Goal: Communication & Community: Answer question/provide support

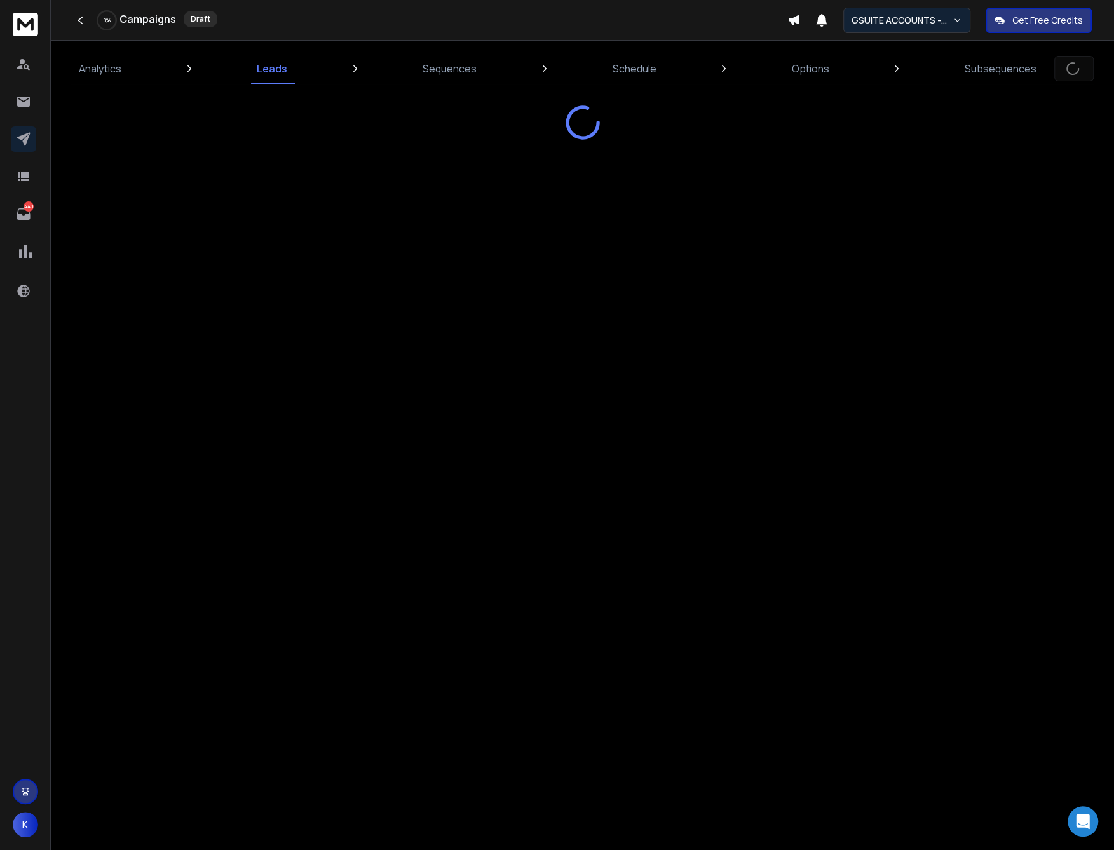
click at [929, 16] on p "GSUITE ACCOUNTS - NEW SET" at bounding box center [902, 20] width 101 height 13
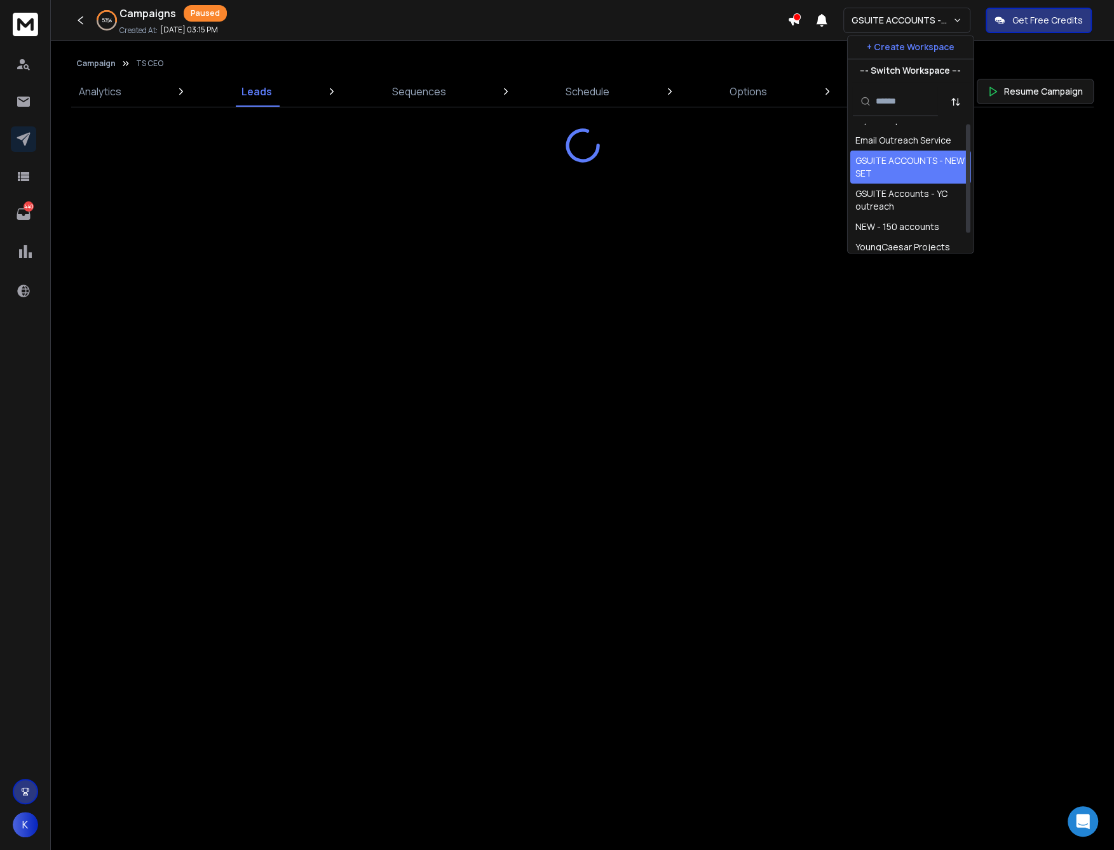
scroll to position [20, 0]
click at [904, 133] on div "Email Outreach Service" at bounding box center [903, 134] width 96 height 13
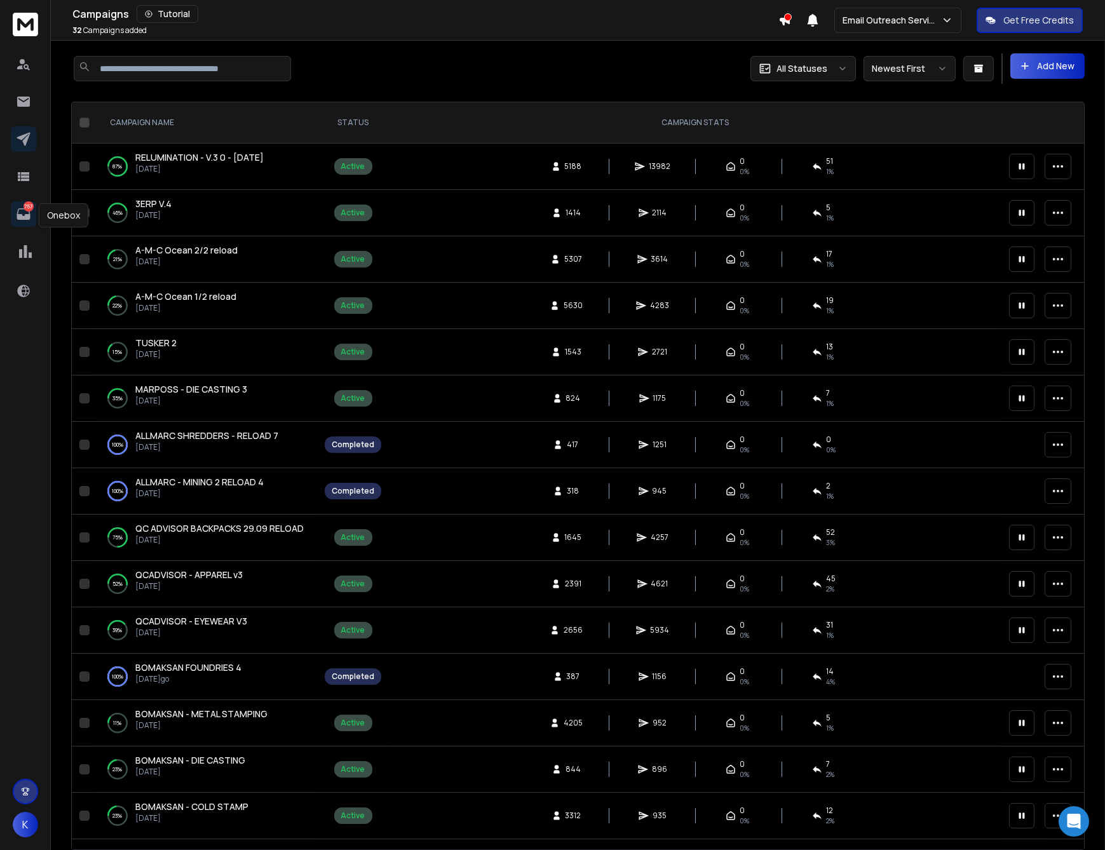
click at [30, 215] on icon at bounding box center [23, 214] width 15 height 15
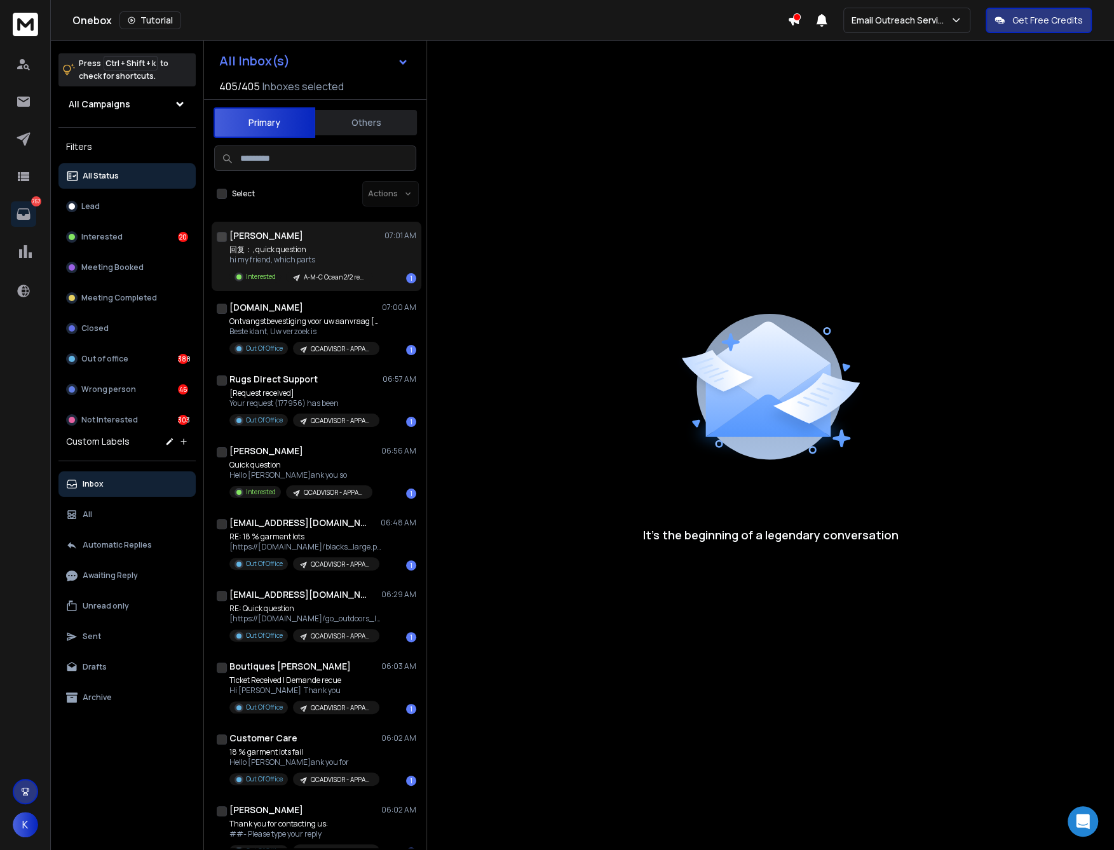
click at [315, 252] on p "回复：, quick question" at bounding box center [300, 250] width 143 height 10
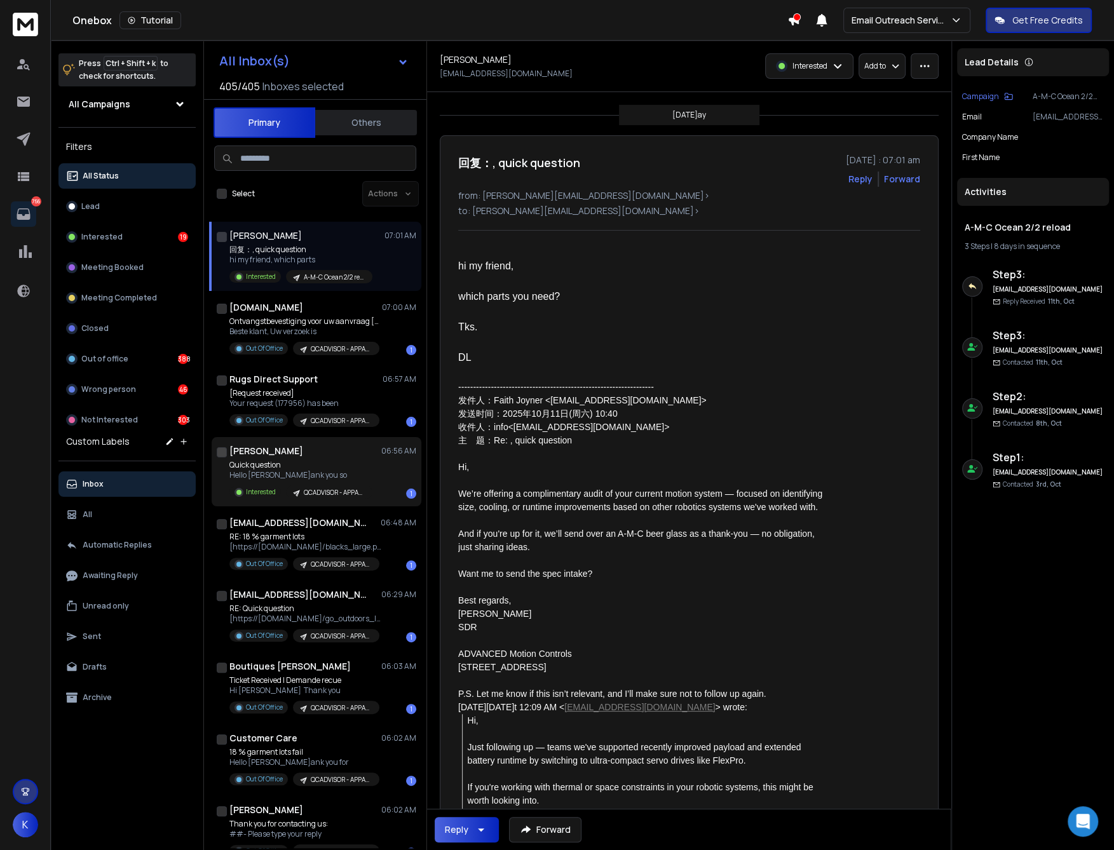
click at [350, 462] on p "Quick question" at bounding box center [300, 465] width 143 height 10
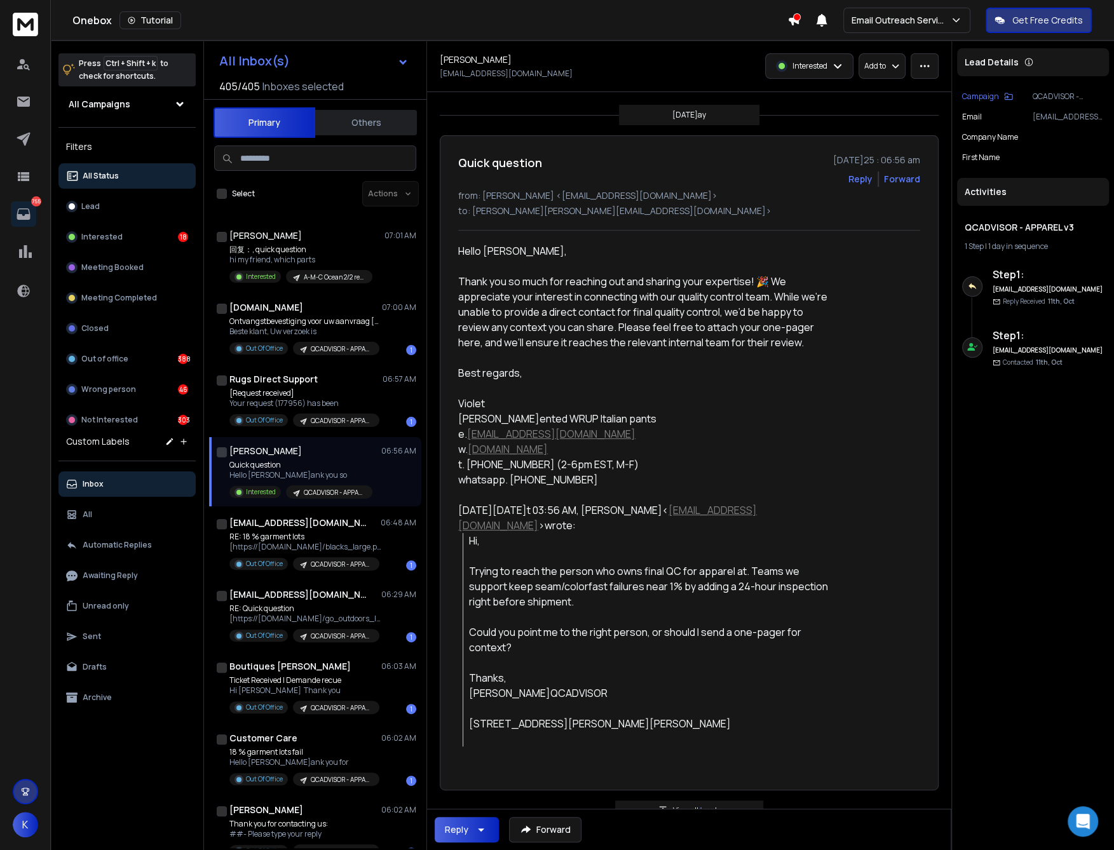
click at [858, 177] on button "Reply" at bounding box center [860, 179] width 24 height 13
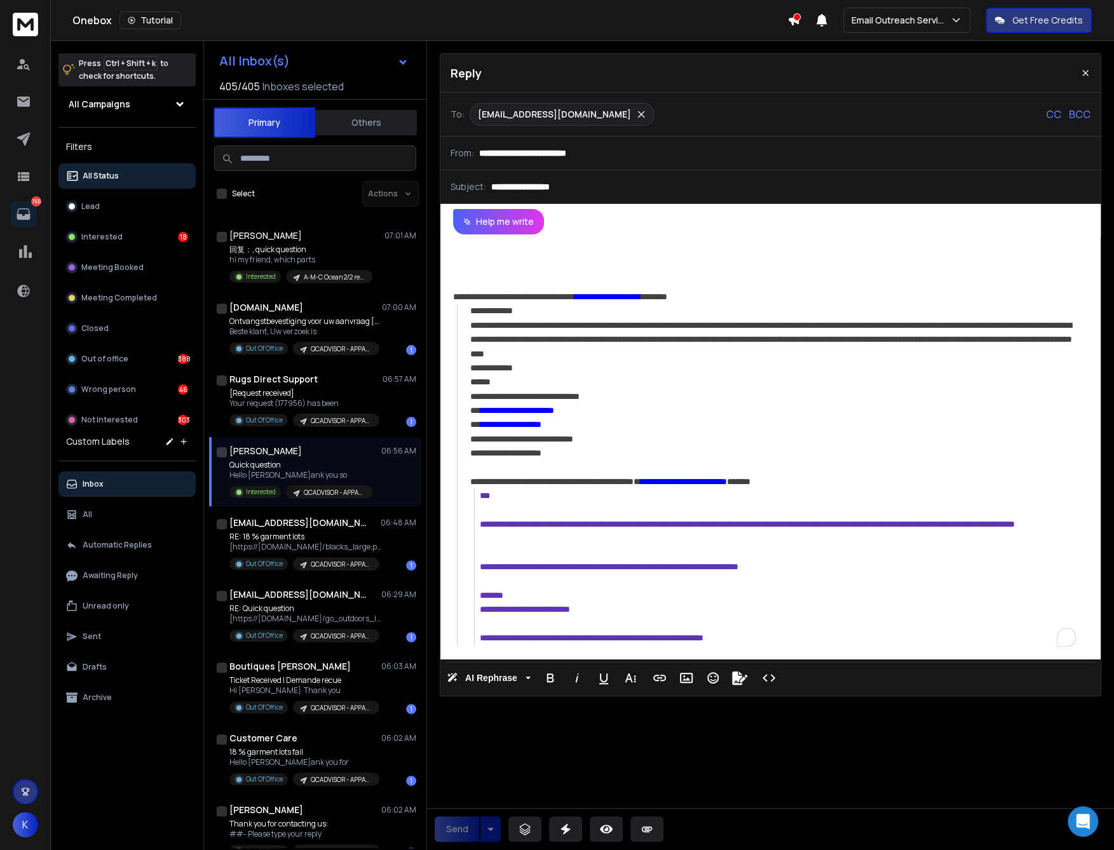
click at [1051, 109] on p "CC" at bounding box center [1053, 114] width 15 height 15
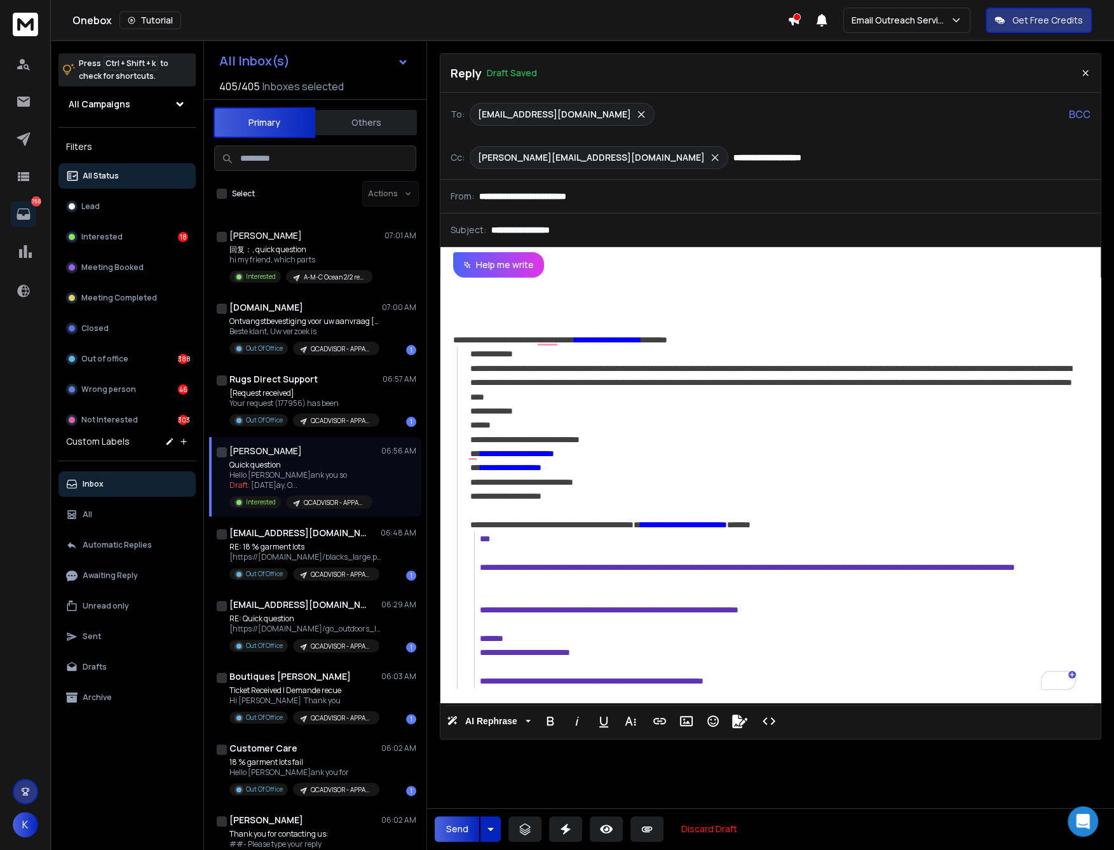
type input "**********"
click at [458, 829] on button "Send" at bounding box center [457, 829] width 44 height 25
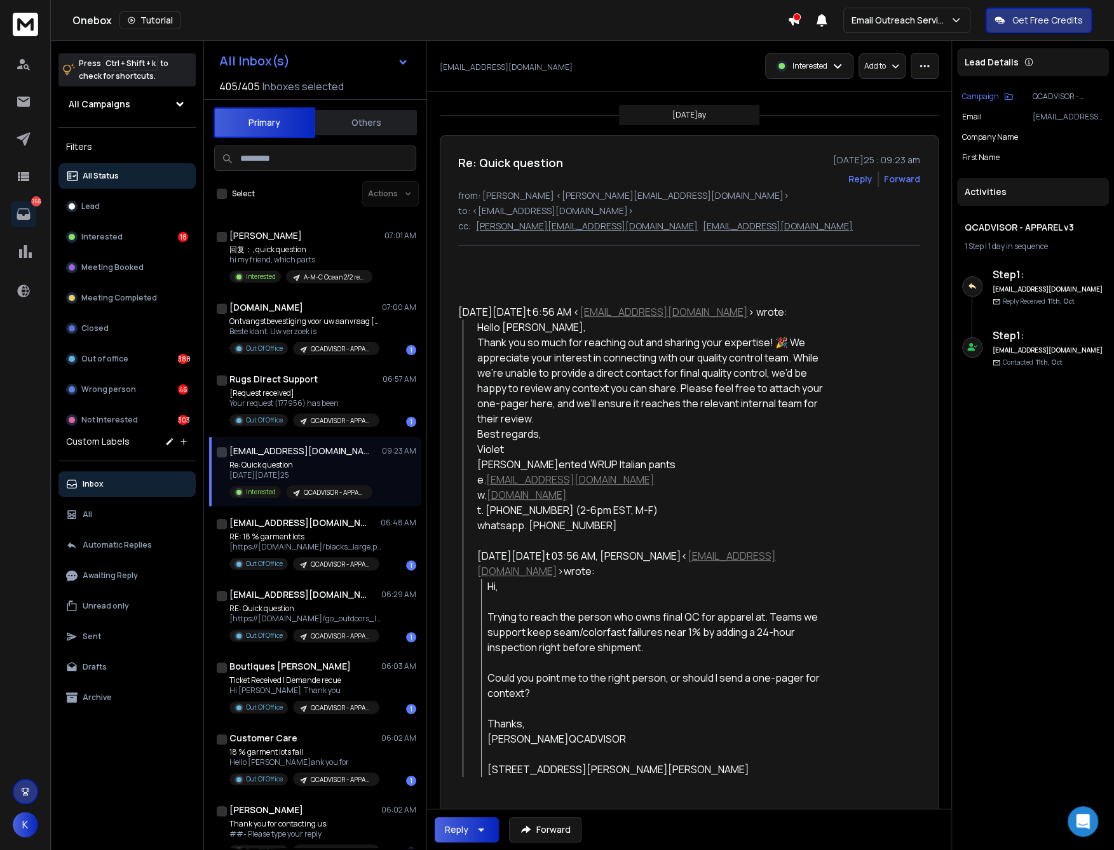
click at [363, 127] on button "Others" at bounding box center [366, 123] width 102 height 28
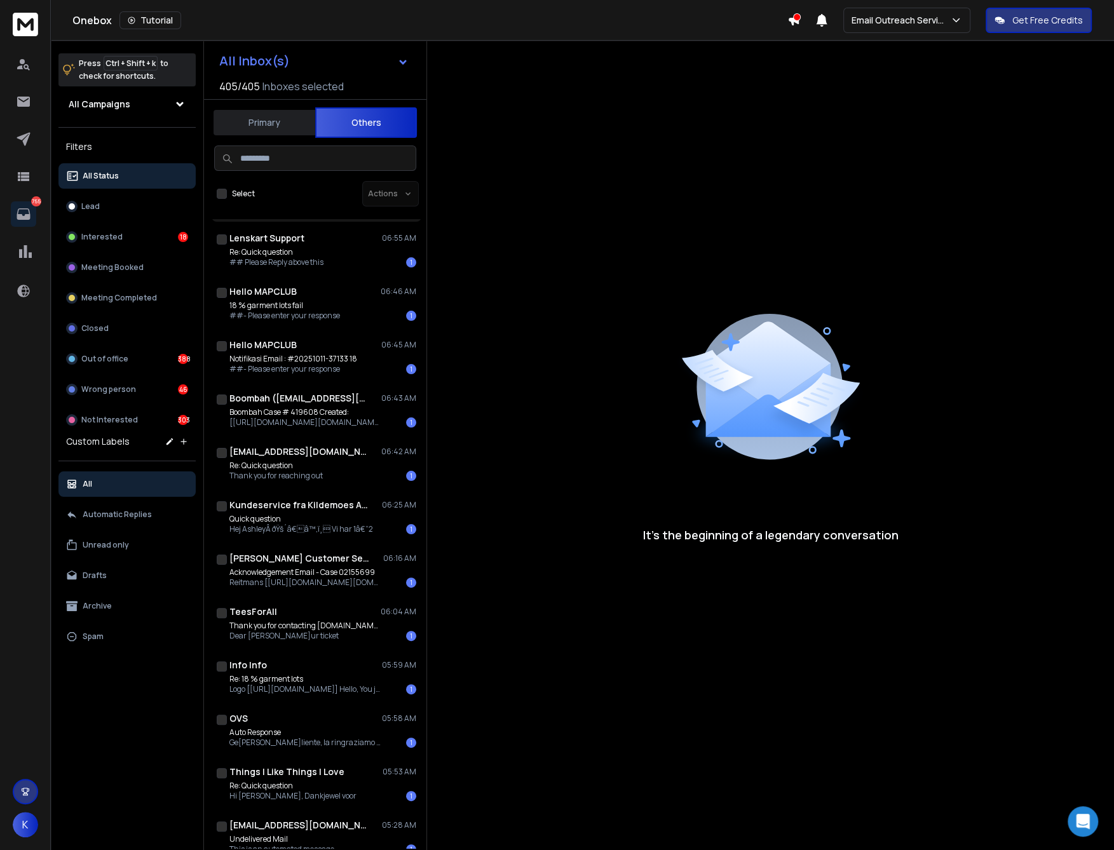
scroll to position [173, 0]
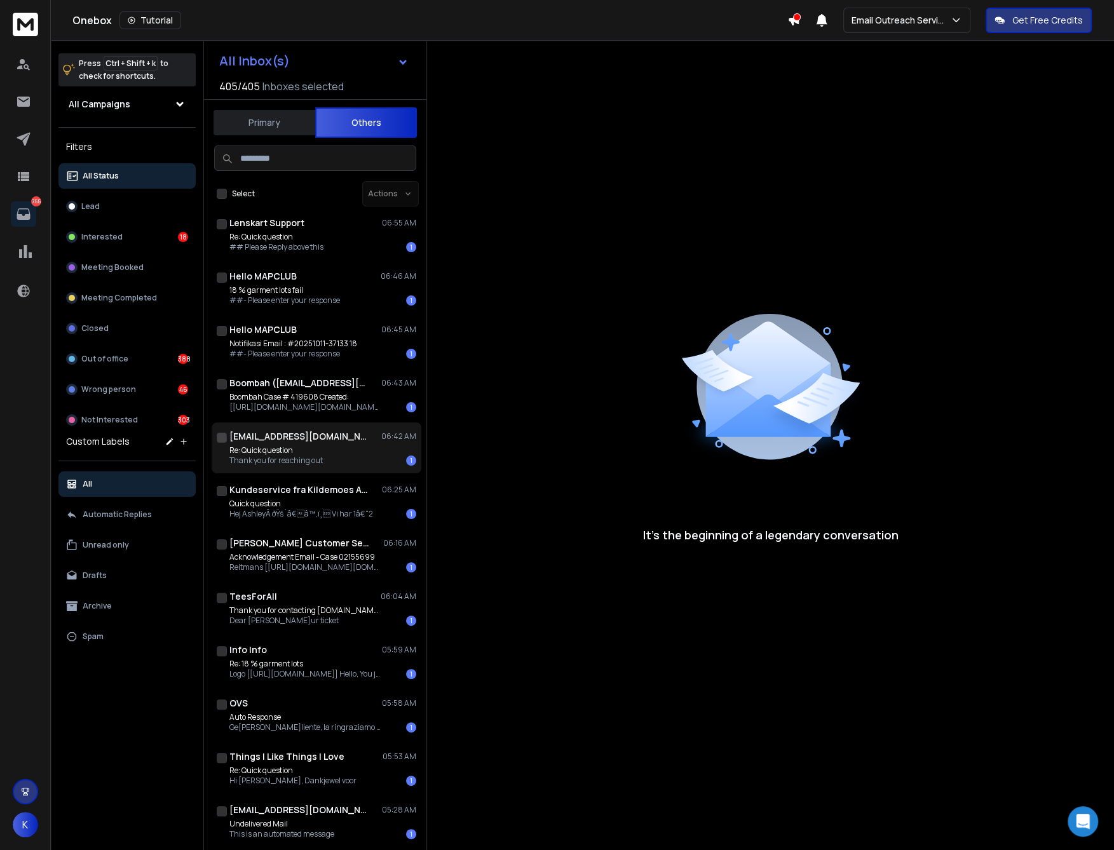
click at [330, 434] on h1 "[EMAIL_ADDRESS][DOMAIN_NAME]" at bounding box center [299, 436] width 140 height 13
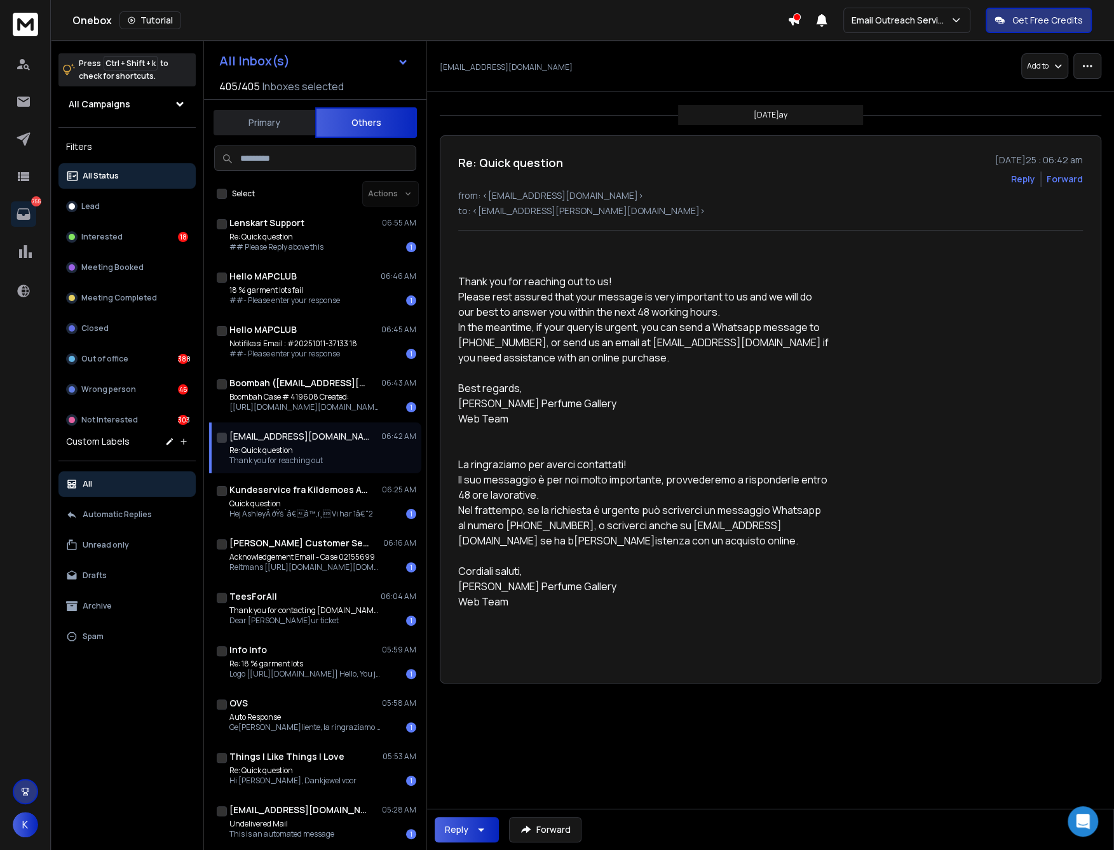
click at [247, 123] on button "Primary" at bounding box center [265, 123] width 102 height 28
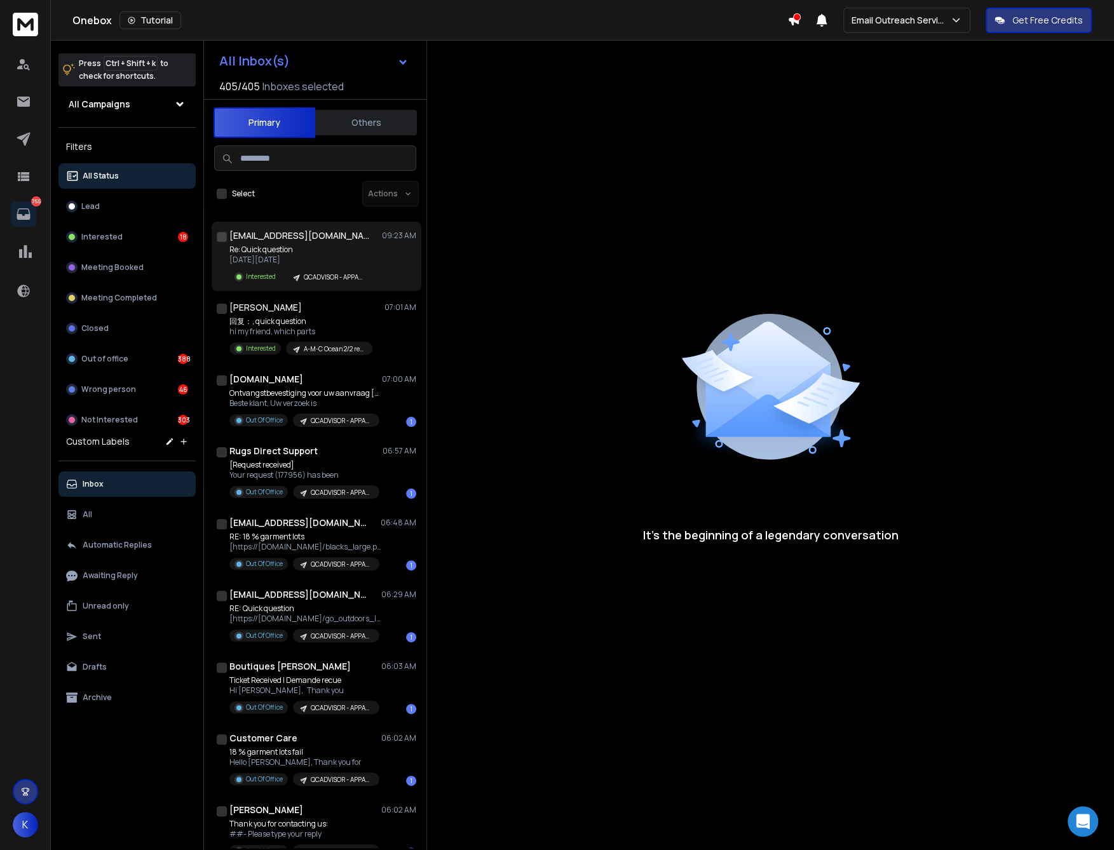
click at [338, 245] on p "Re: Quick question" at bounding box center [300, 250] width 143 height 10
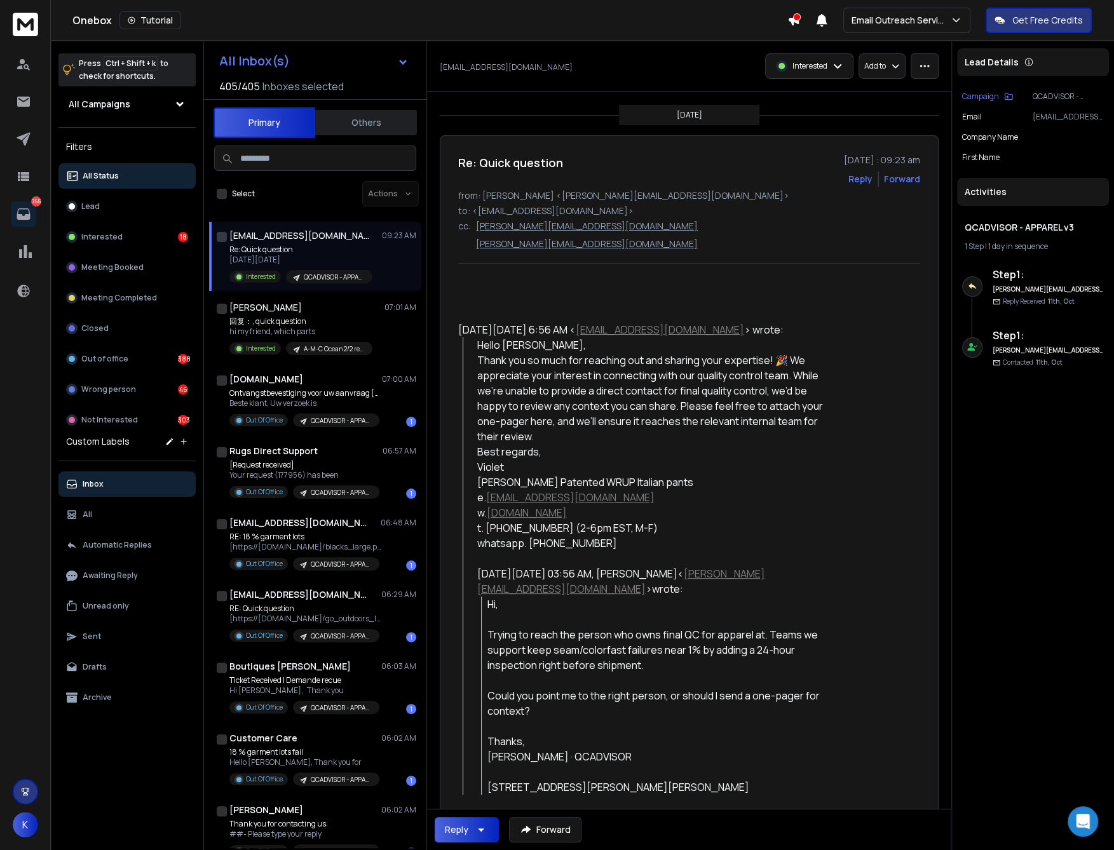
click at [513, 210] on p "to: <hello@freddystore.com>" at bounding box center [689, 211] width 462 height 13
click at [562, 210] on p "to: <hello@freddystore.com>" at bounding box center [689, 211] width 462 height 13
copy p "freddystore.com"
